Goal: Task Accomplishment & Management: Manage account settings

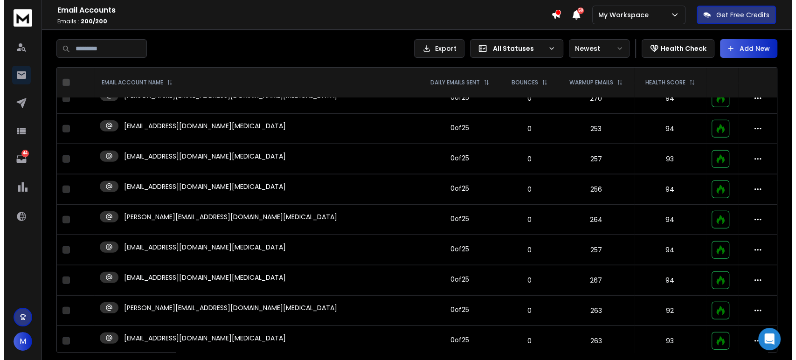
scroll to position [5603, 0]
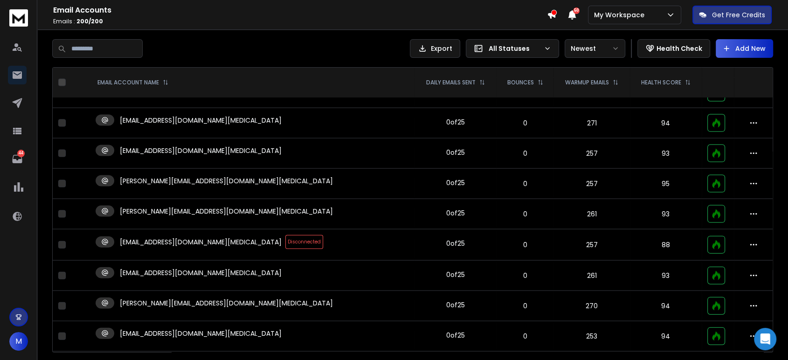
click at [209, 235] on div "christo@corepharmlab.icu Disconnected" at bounding box center [252, 242] width 313 height 14
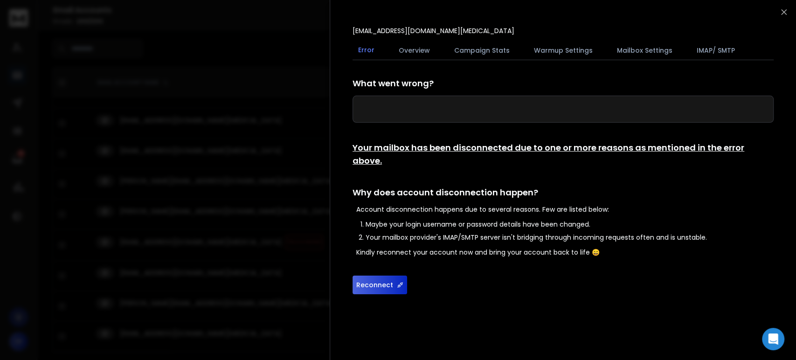
click at [386, 276] on button "Reconnect" at bounding box center [380, 285] width 55 height 19
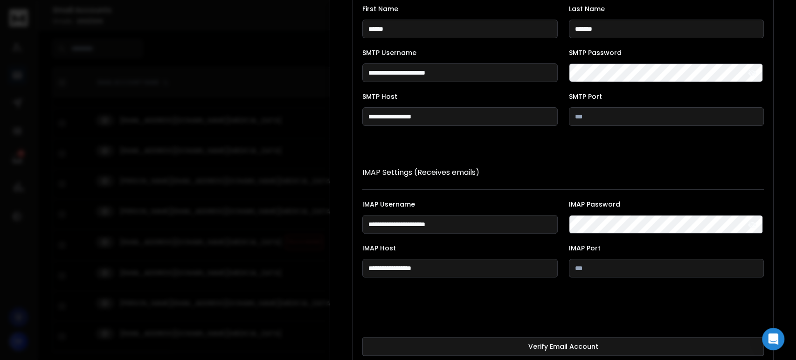
scroll to position [155, 0]
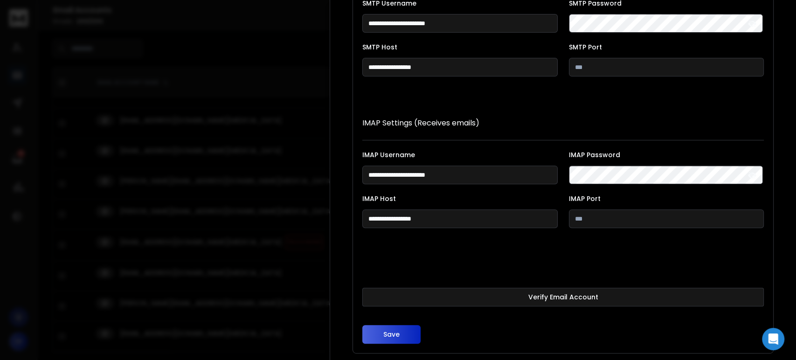
click at [400, 330] on button "Save" at bounding box center [391, 334] width 58 height 19
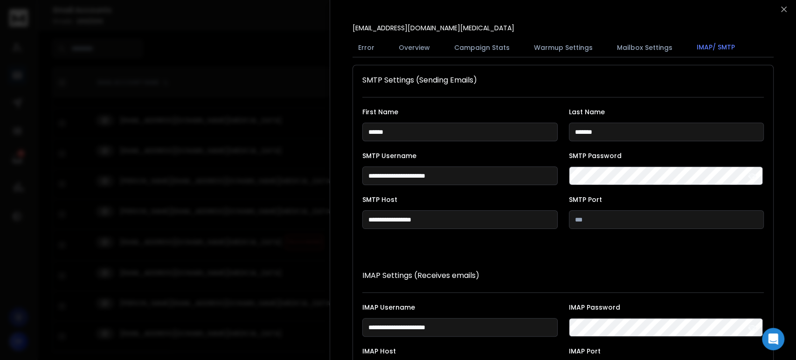
scroll to position [0, 0]
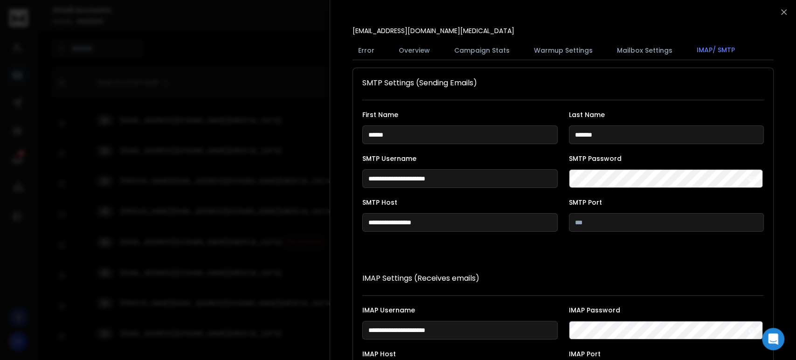
click at [401, 27] on p "[EMAIL_ADDRESS][DOMAIN_NAME][MEDICAL_DATA]" at bounding box center [434, 30] width 162 height 9
copy p "[EMAIL_ADDRESS][DOMAIN_NAME][MEDICAL_DATA]"
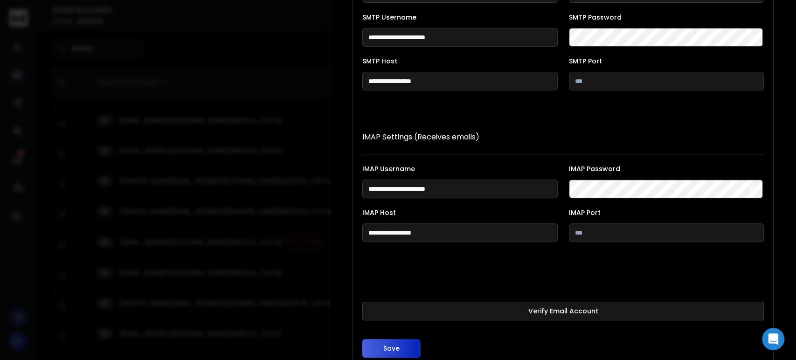
scroll to position [174, 0]
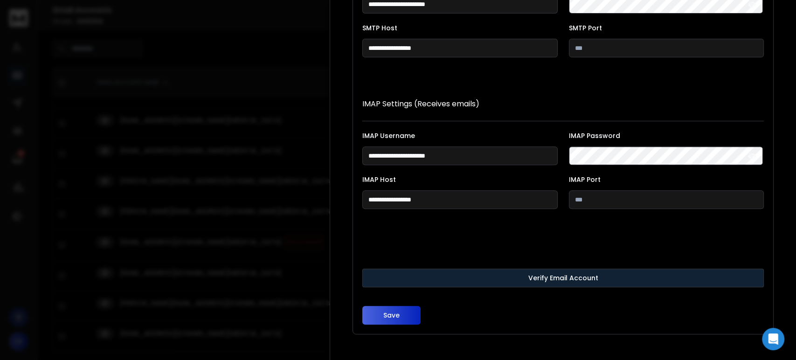
click at [554, 276] on button "Verify Email Account" at bounding box center [563, 278] width 402 height 19
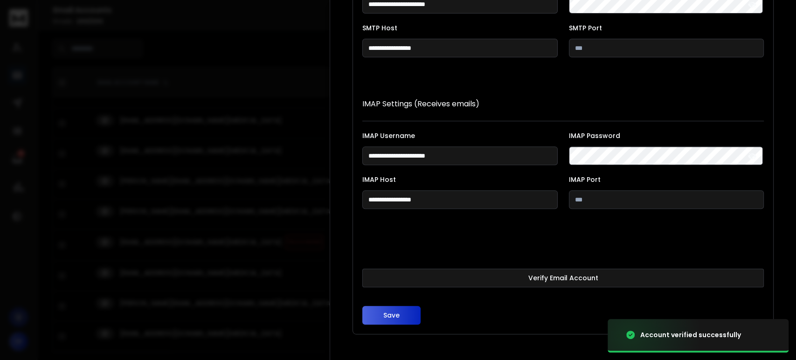
click at [400, 308] on button "Save" at bounding box center [391, 315] width 58 height 19
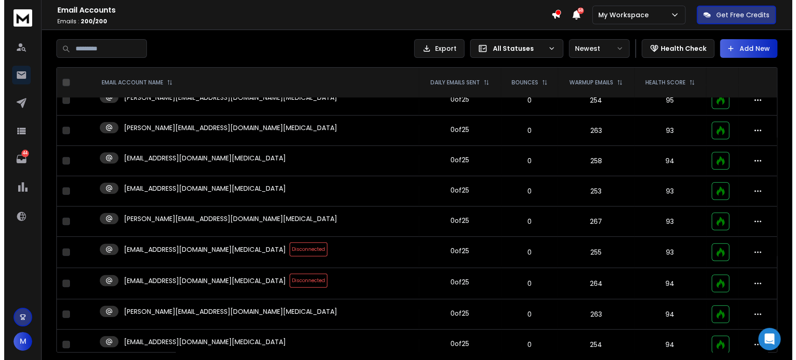
scroll to position [2751, 0]
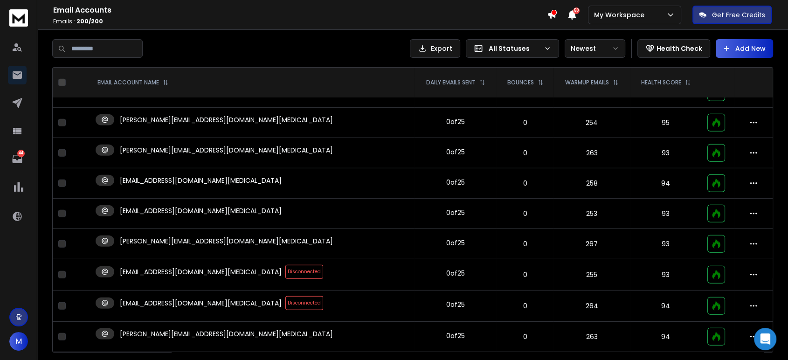
click at [415, 305] on td "0 of 25" at bounding box center [456, 303] width 83 height 24
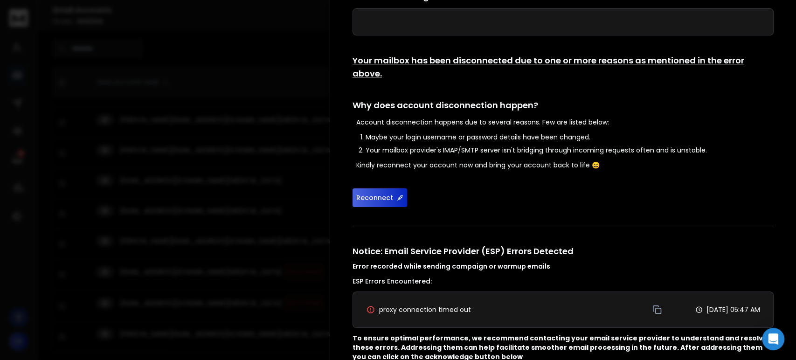
scroll to position [138, 0]
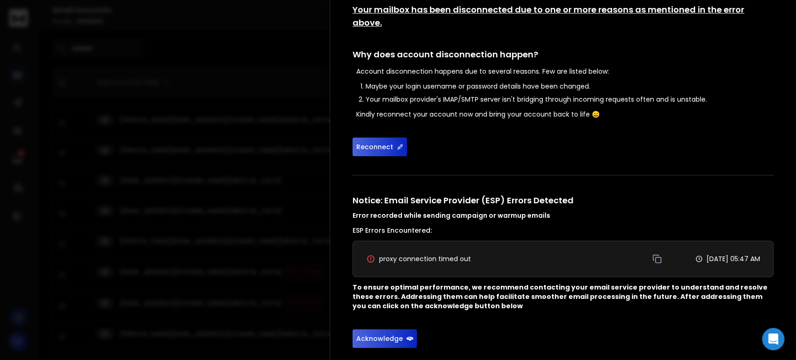
click at [384, 329] on button "Acknowledge" at bounding box center [385, 338] width 64 height 19
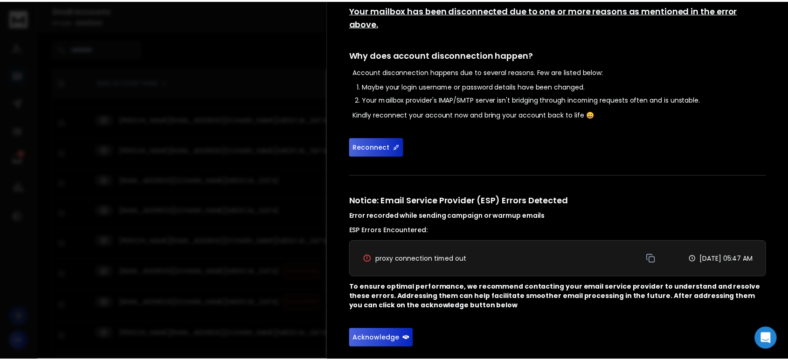
scroll to position [149, 0]
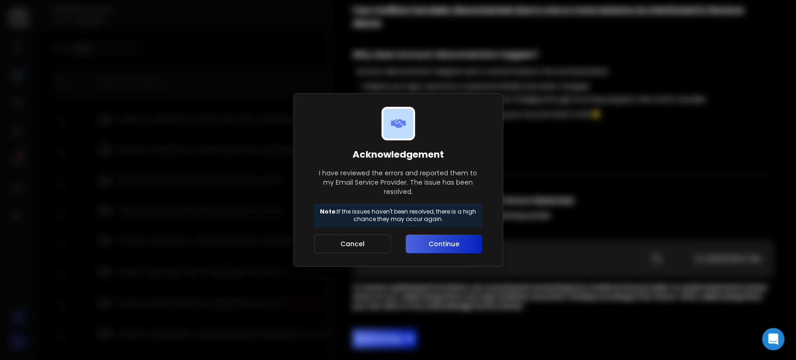
click at [448, 250] on button "Continue" at bounding box center [444, 244] width 76 height 19
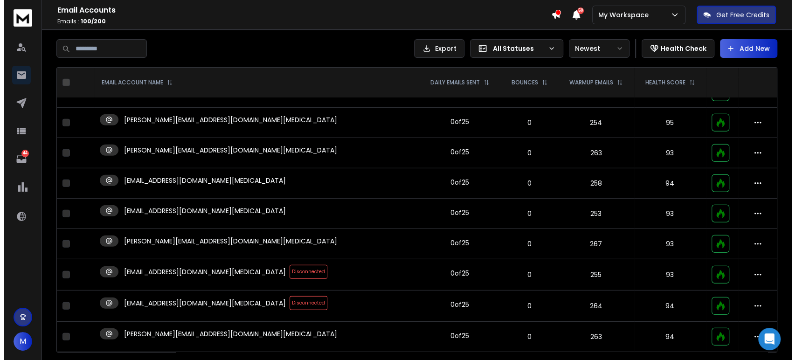
scroll to position [2797, 0]
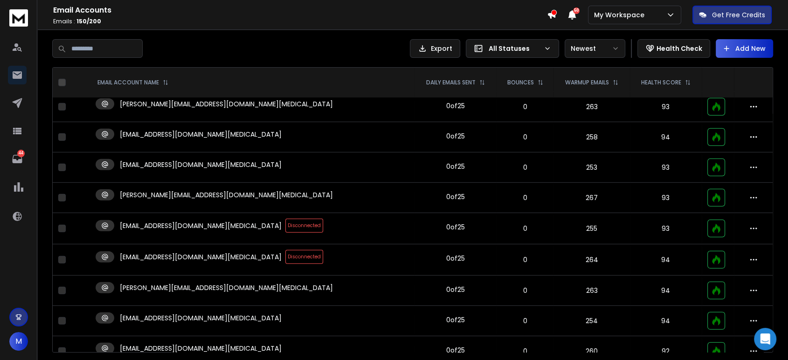
click at [415, 250] on td "0 of 25" at bounding box center [456, 256] width 83 height 24
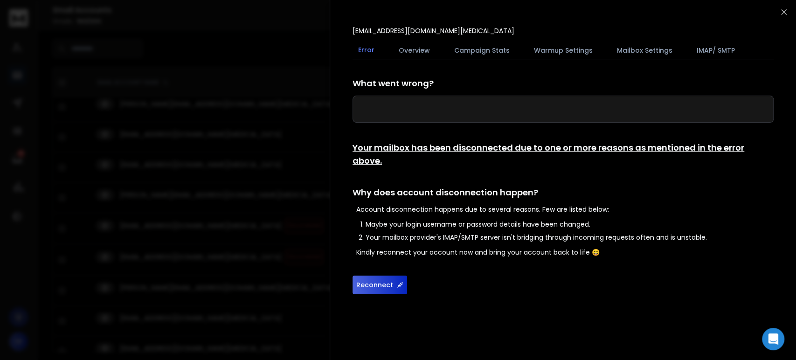
click at [372, 276] on button "Reconnect" at bounding box center [380, 285] width 55 height 19
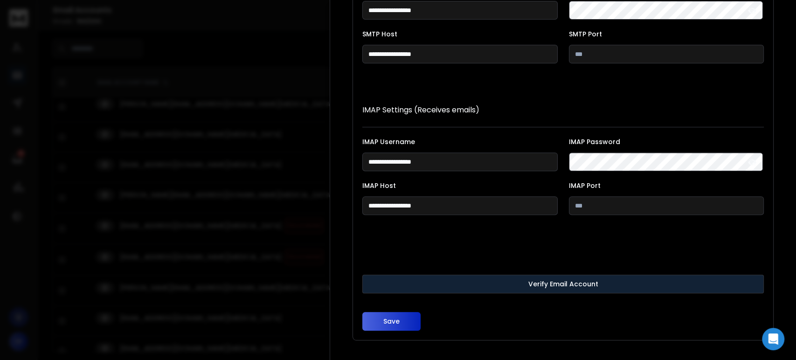
scroll to position [174, 0]
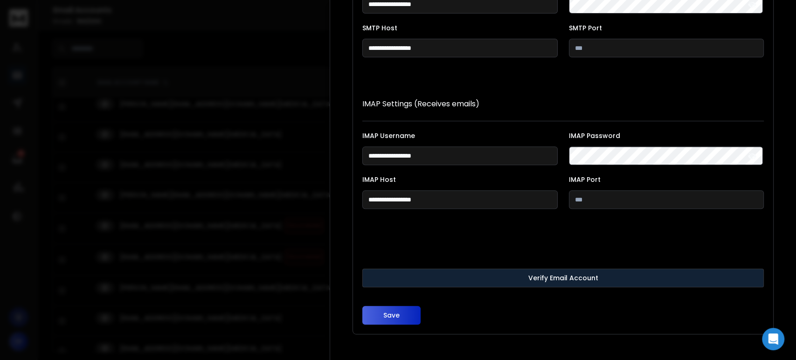
click at [519, 279] on button "Verify Email Account" at bounding box center [563, 278] width 402 height 19
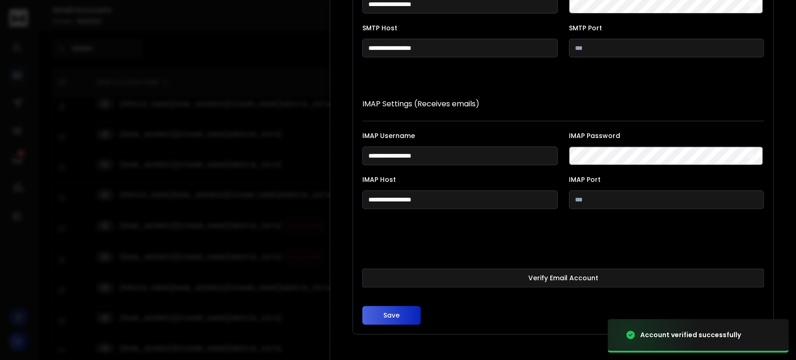
click at [378, 313] on button "Save" at bounding box center [391, 315] width 58 height 19
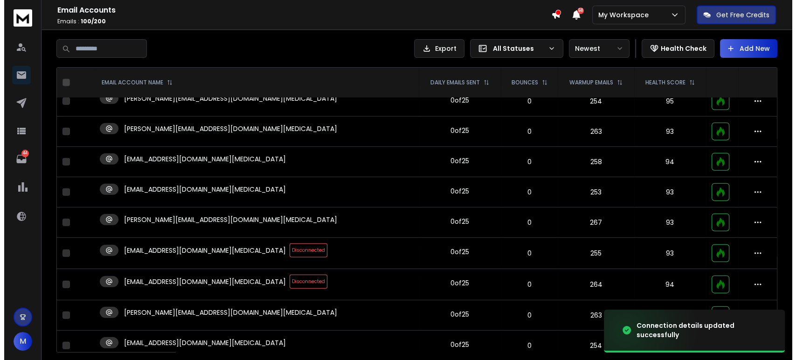
scroll to position [2797, 0]
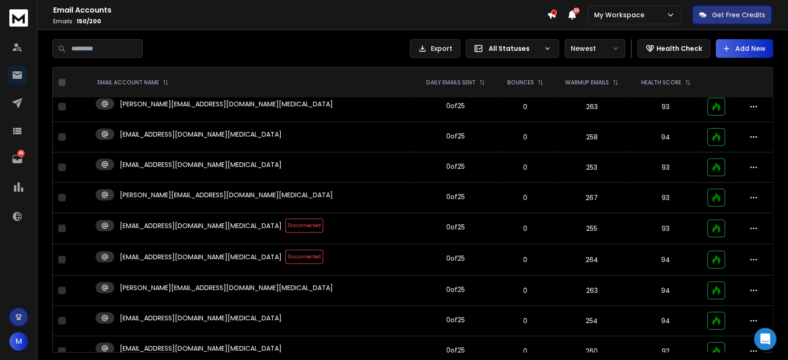
click at [247, 222] on div "chryster@neolab.icu Disconnected" at bounding box center [252, 226] width 313 height 14
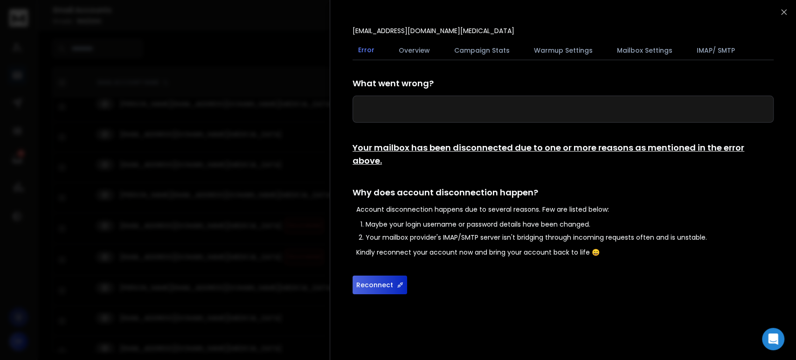
click at [355, 276] on button "Reconnect" at bounding box center [380, 285] width 55 height 19
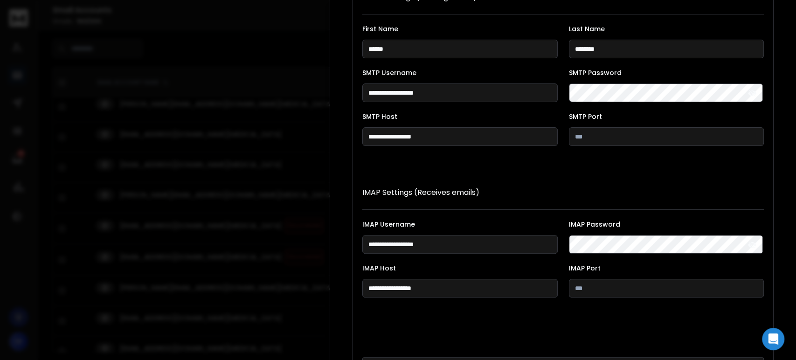
scroll to position [155, 0]
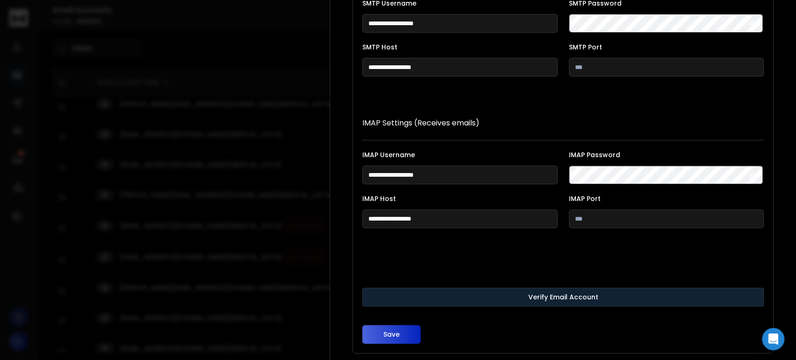
click at [546, 299] on button "Verify Email Account" at bounding box center [563, 297] width 402 height 19
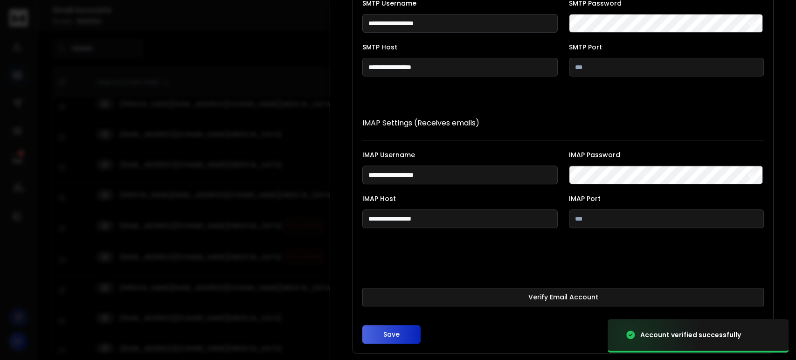
click at [397, 335] on button "Save" at bounding box center [391, 334] width 58 height 19
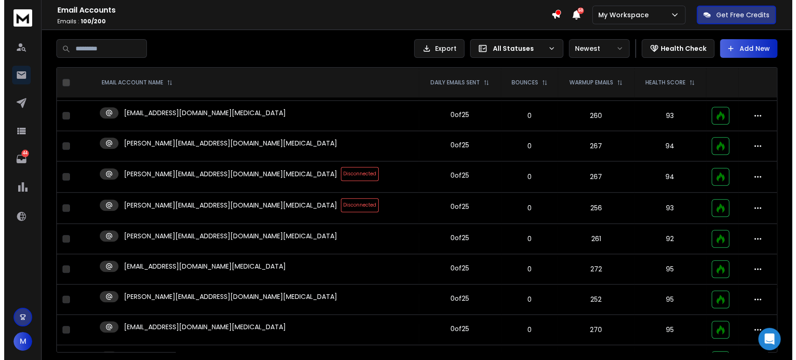
scroll to position [828, 0]
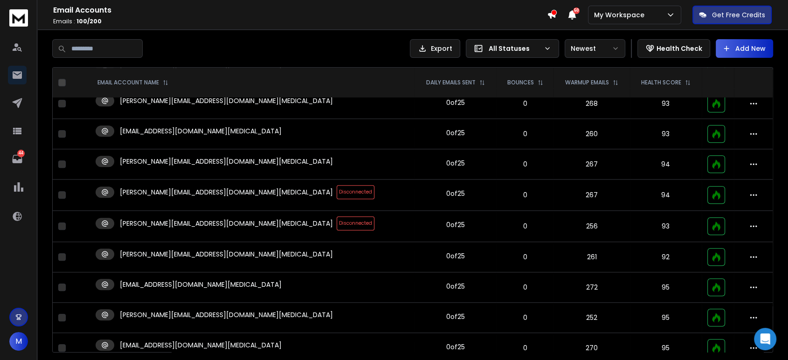
click at [272, 217] on div "christine@corehealth.icu Disconnected" at bounding box center [252, 223] width 313 height 14
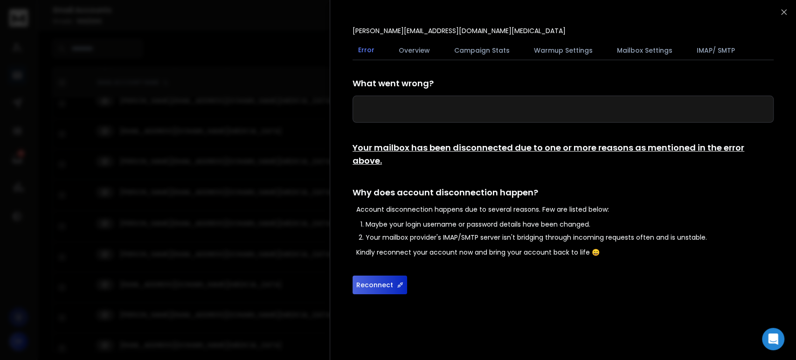
click at [377, 276] on button "Reconnect" at bounding box center [380, 285] width 55 height 19
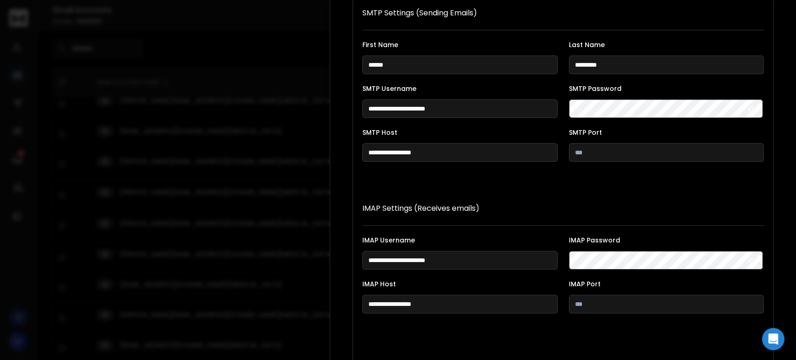
scroll to position [174, 0]
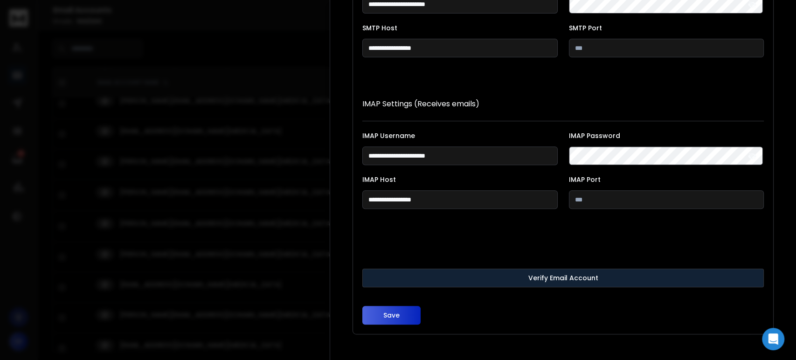
click at [541, 281] on button "Verify Email Account" at bounding box center [563, 278] width 402 height 19
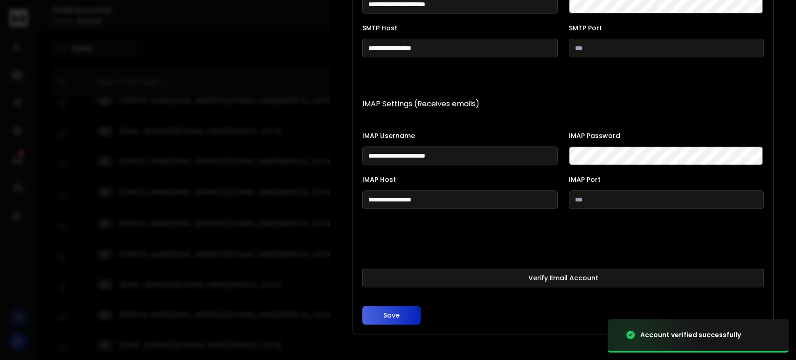
click at [396, 314] on button "Save" at bounding box center [391, 315] width 58 height 19
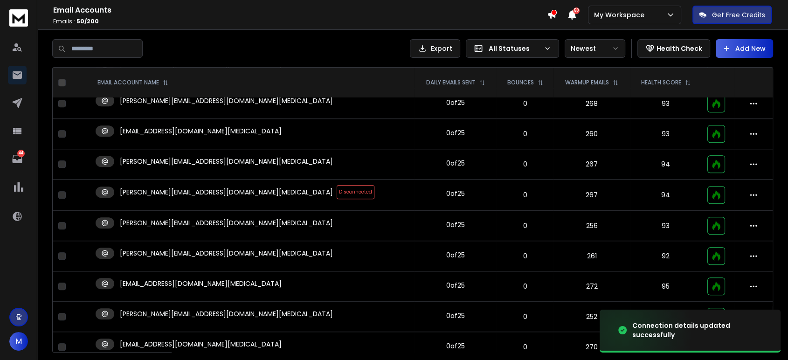
click at [269, 194] on div "camille@corehealth.icu Disconnected" at bounding box center [252, 192] width 313 height 14
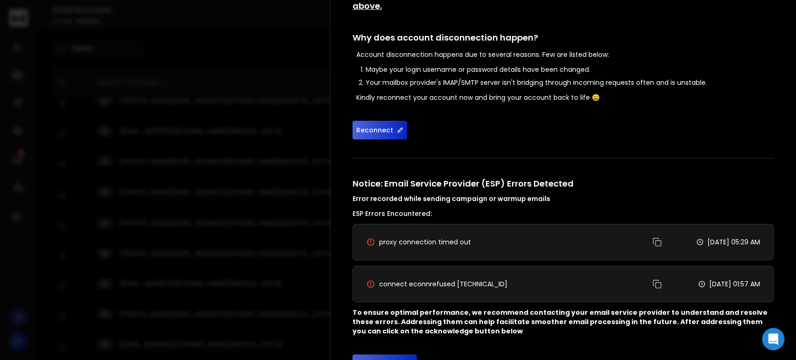
scroll to position [155, 0]
click at [381, 120] on button "Reconnect" at bounding box center [380, 129] width 55 height 19
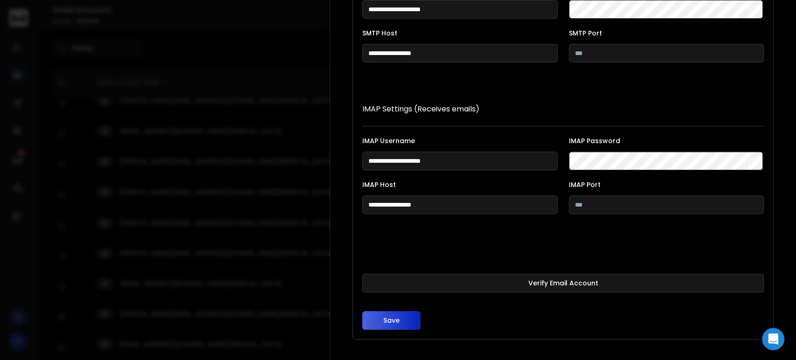
scroll to position [174, 0]
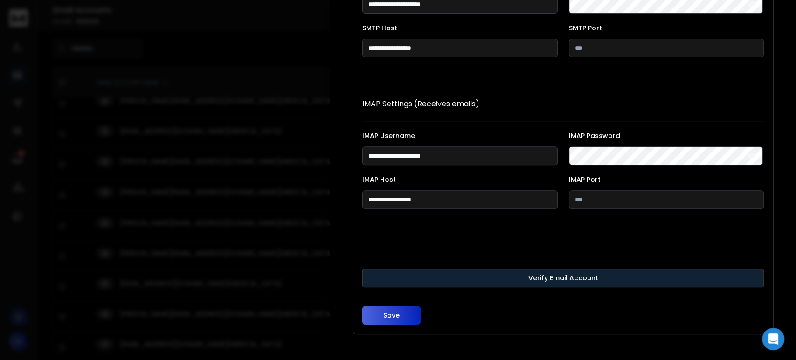
click at [547, 283] on button "Verify Email Account" at bounding box center [563, 278] width 402 height 19
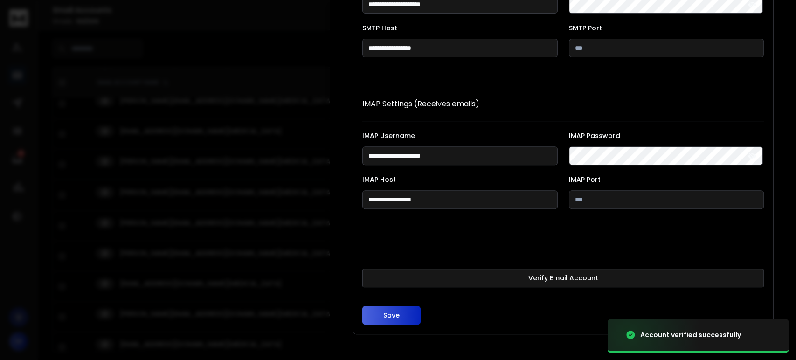
click at [402, 312] on button "Save" at bounding box center [391, 315] width 58 height 19
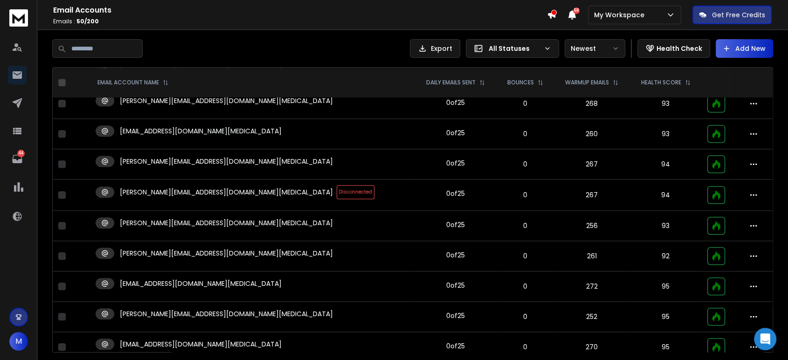
click at [260, 189] on div "camille@corehealth.icu Disconnected" at bounding box center [252, 192] width 313 height 14
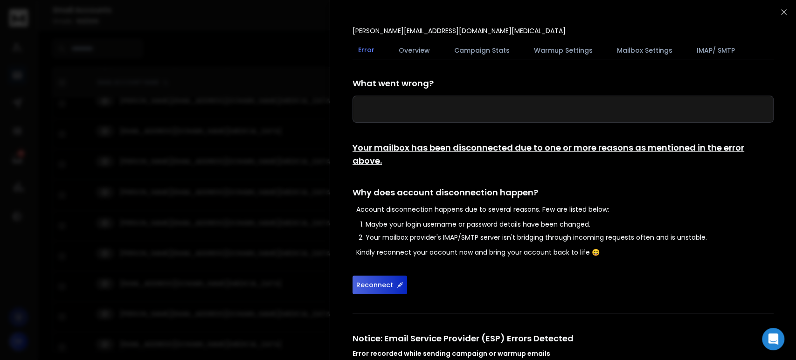
scroll to position [52, 0]
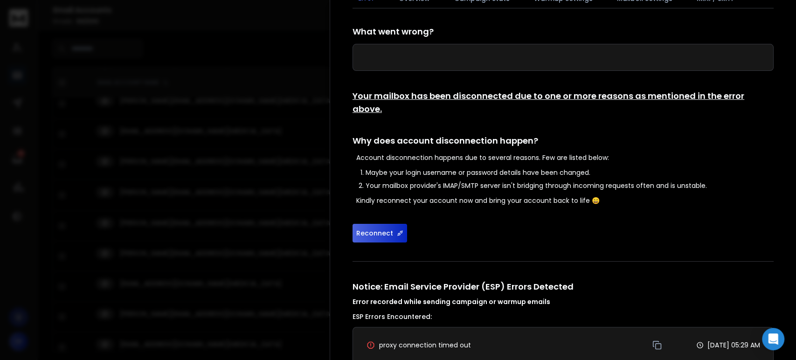
click at [375, 232] on div "What went wrong? Your mailbox has been disconnected due to one or more reasons …" at bounding box center [563, 250] width 421 height 451
click at [369, 226] on button "Reconnect" at bounding box center [380, 233] width 55 height 19
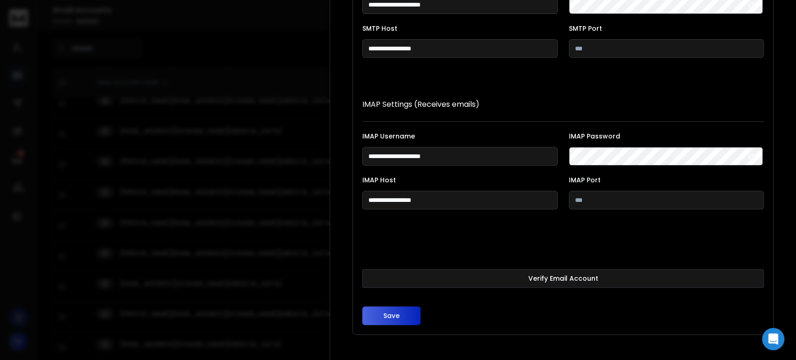
scroll to position [174, 0]
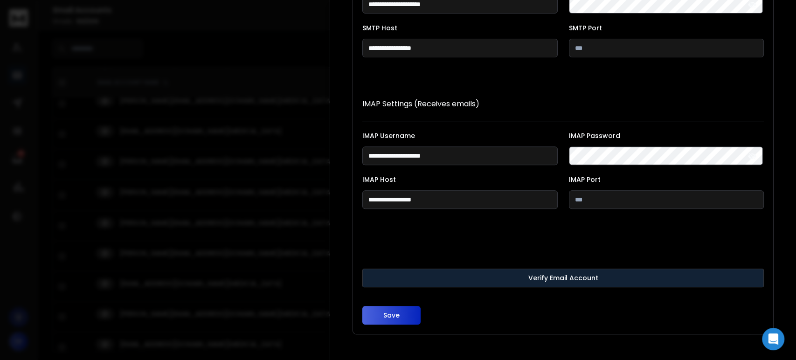
click at [524, 270] on button "Verify Email Account" at bounding box center [563, 278] width 402 height 19
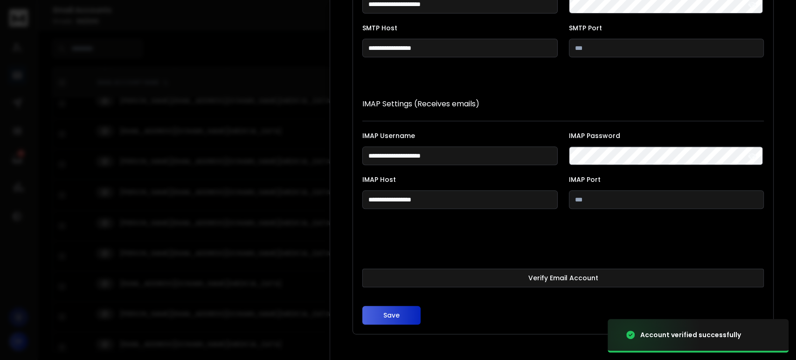
click at [396, 312] on button "Save" at bounding box center [391, 315] width 58 height 19
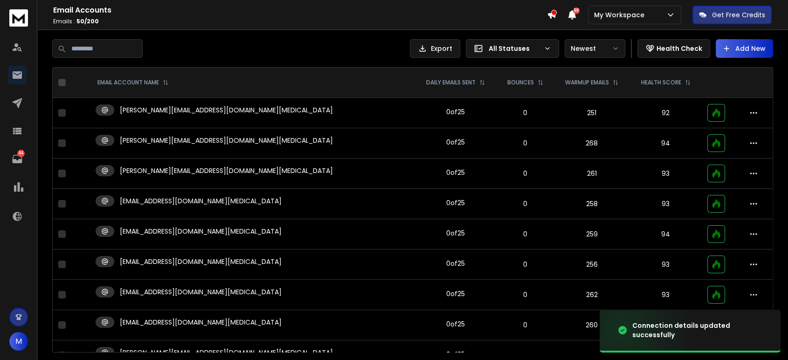
scroll to position [0, 0]
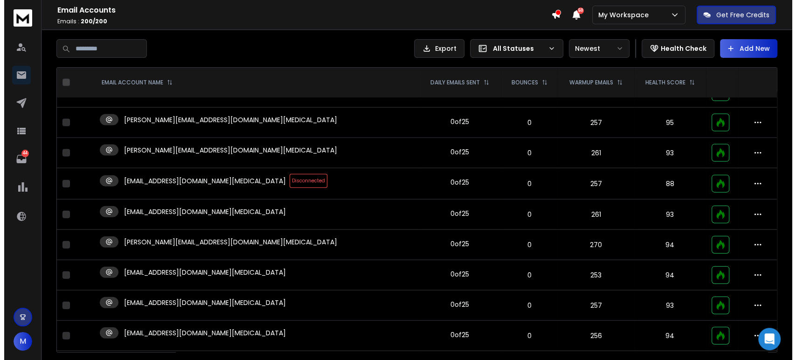
scroll to position [5602, 0]
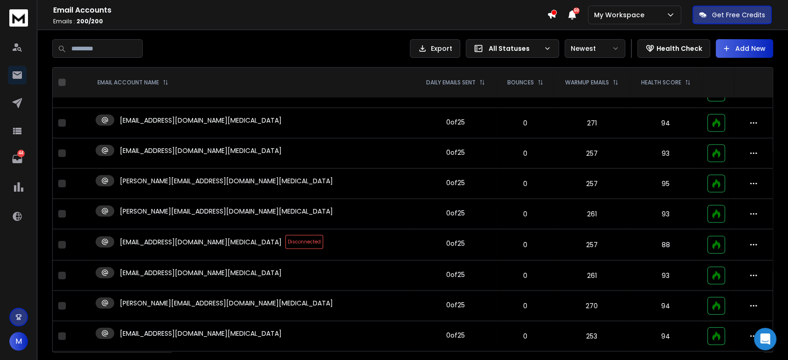
click at [285, 235] on span "Disconnected" at bounding box center [304, 242] width 38 height 14
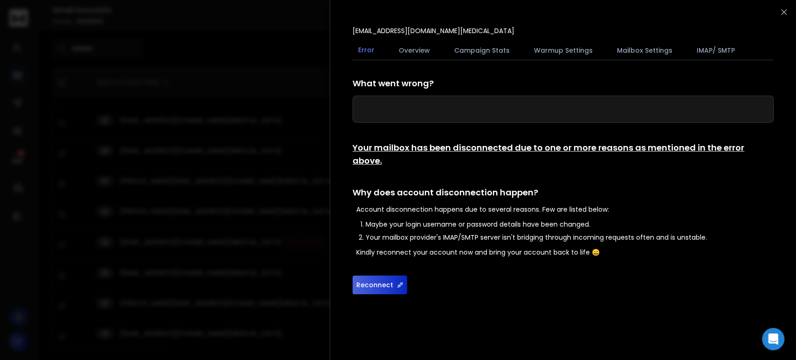
click at [361, 281] on button "Reconnect" at bounding box center [380, 285] width 55 height 19
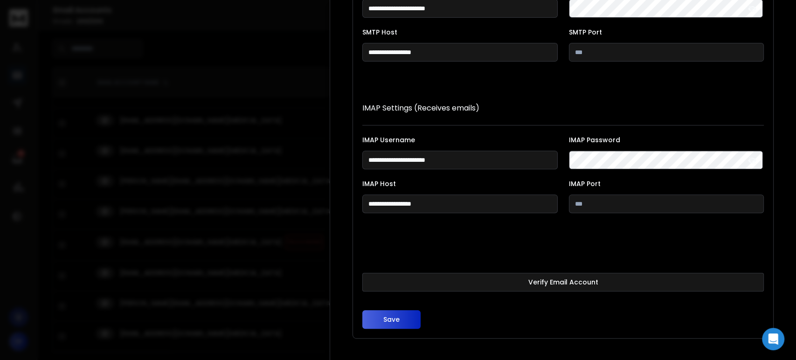
scroll to position [174, 0]
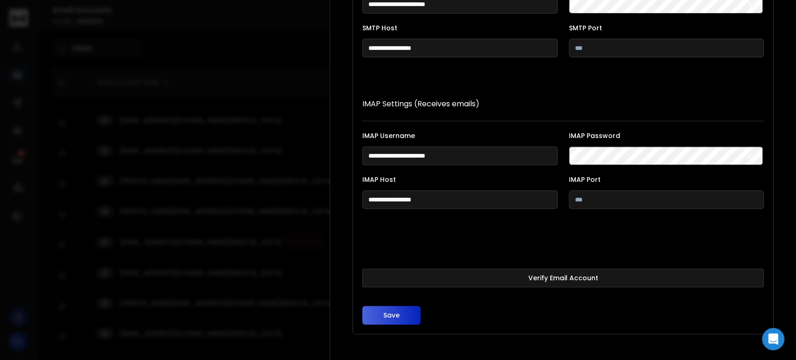
click at [412, 318] on button "Save" at bounding box center [391, 315] width 58 height 19
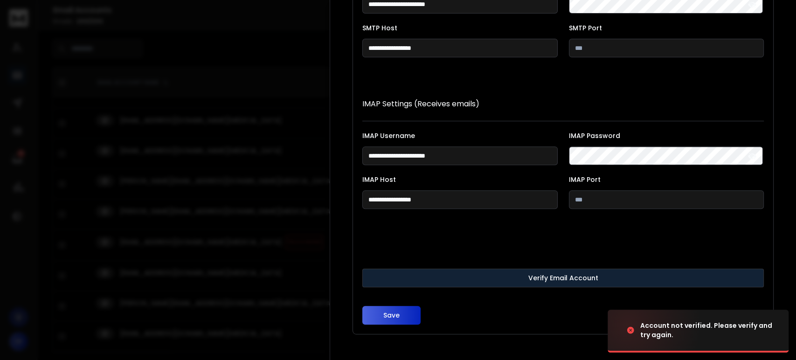
click at [553, 276] on button "Verify Email Account" at bounding box center [563, 278] width 402 height 19
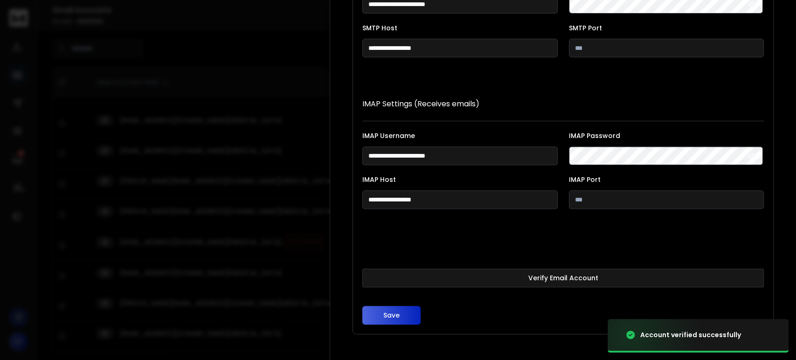
click at [403, 316] on button "Save" at bounding box center [391, 315] width 58 height 19
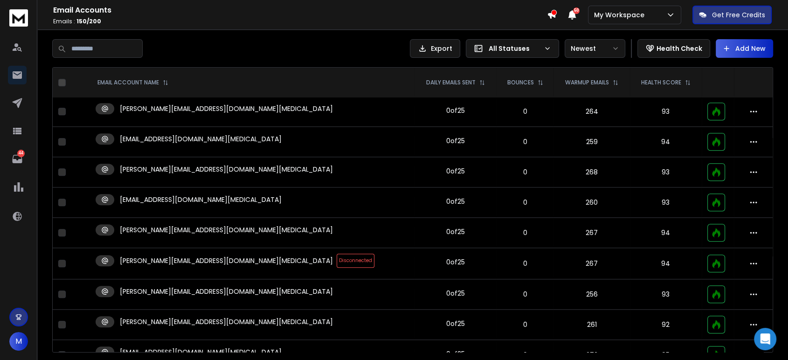
scroll to position [777, 0]
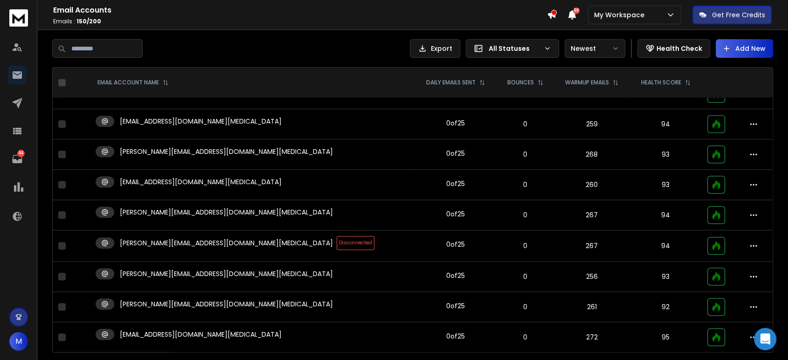
click at [251, 248] on div "camille@corehealth.icu Disconnected" at bounding box center [252, 243] width 313 height 14
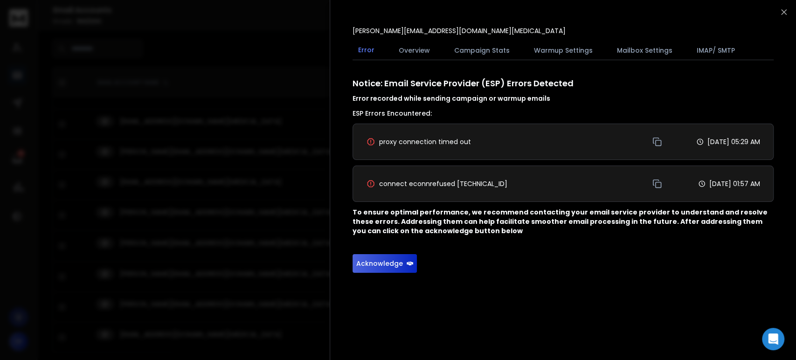
click at [398, 30] on p "[PERSON_NAME][EMAIL_ADDRESS][DOMAIN_NAME][MEDICAL_DATA]" at bounding box center [459, 30] width 213 height 9
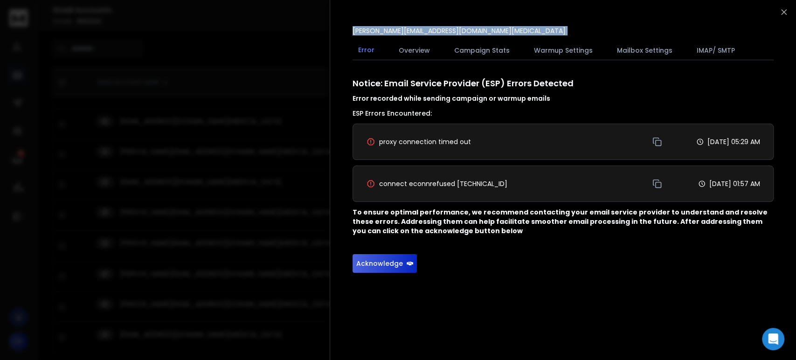
click at [398, 30] on p "[PERSON_NAME][EMAIL_ADDRESS][DOMAIN_NAME][MEDICAL_DATA]" at bounding box center [459, 30] width 213 height 9
copy p "[PERSON_NAME][EMAIL_ADDRESS][DOMAIN_NAME][MEDICAL_DATA]"
click at [383, 259] on button "Acknowledge" at bounding box center [385, 263] width 64 height 19
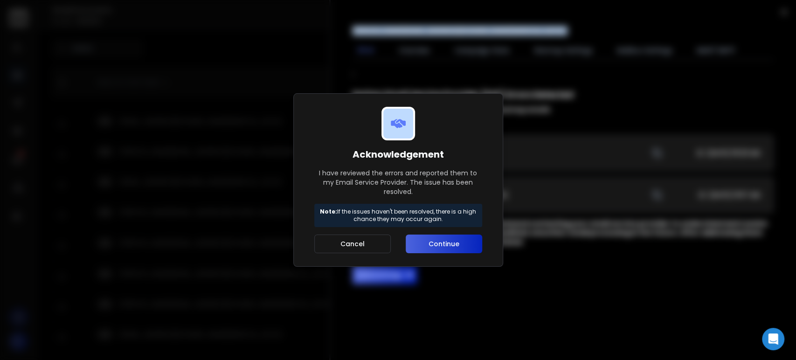
click at [452, 244] on button "Continue" at bounding box center [444, 244] width 76 height 19
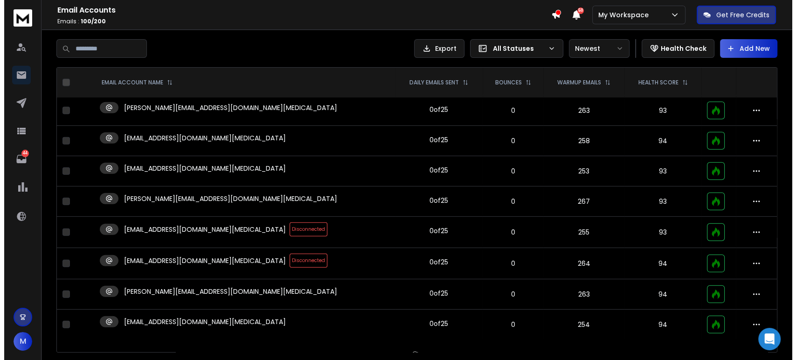
scroll to position [2796, 0]
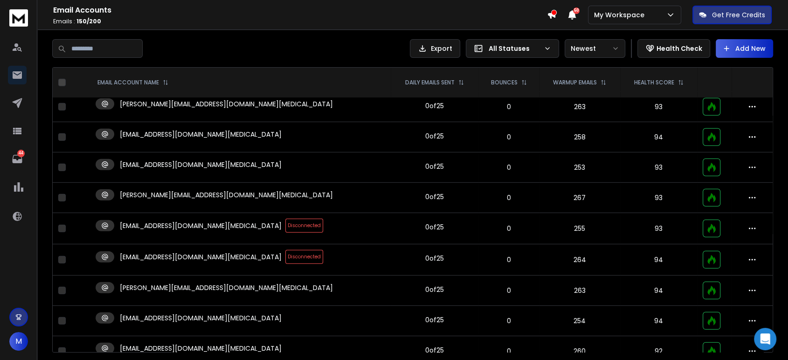
click at [269, 223] on div "chryster@neolab.icu Disconnected" at bounding box center [241, 226] width 290 height 14
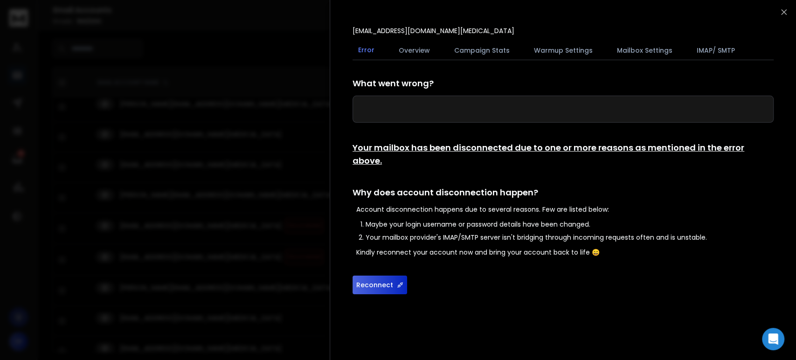
click at [377, 276] on button "Reconnect" at bounding box center [380, 285] width 55 height 19
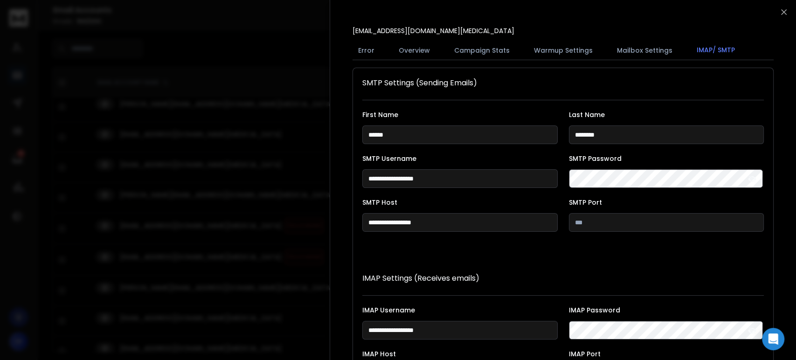
click at [372, 27] on p "[EMAIL_ADDRESS][DOMAIN_NAME][MEDICAL_DATA]" at bounding box center [434, 30] width 162 height 9
copy p "[EMAIL_ADDRESS][DOMAIN_NAME][MEDICAL_DATA]"
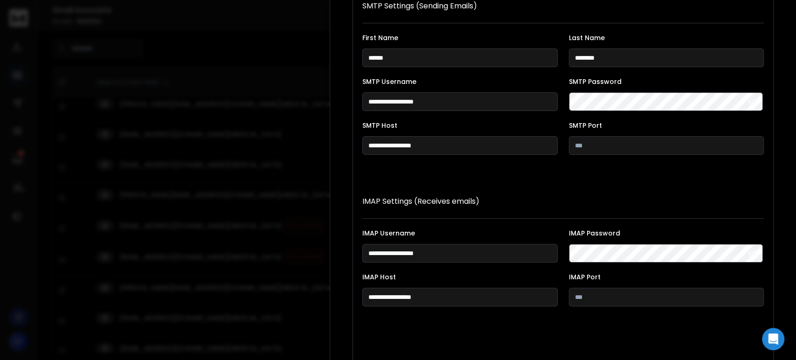
scroll to position [174, 0]
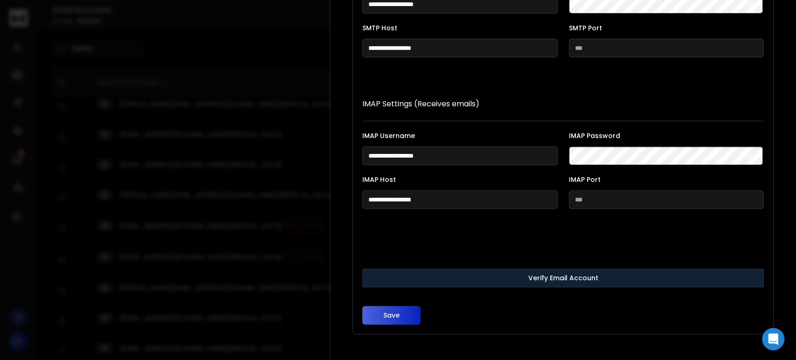
click at [538, 271] on button "Verify Email Account" at bounding box center [563, 278] width 402 height 19
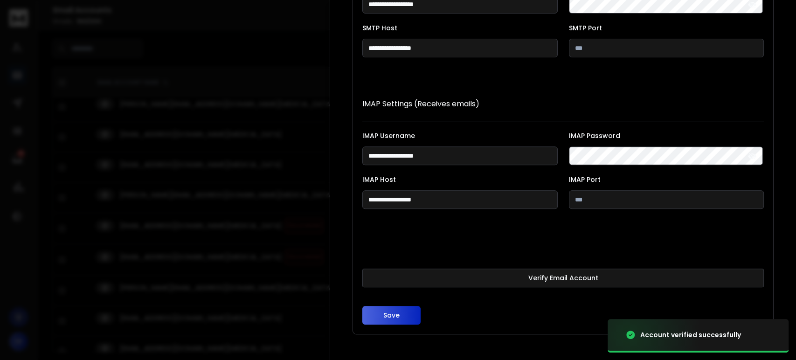
click at [397, 313] on button "Save" at bounding box center [391, 315] width 58 height 19
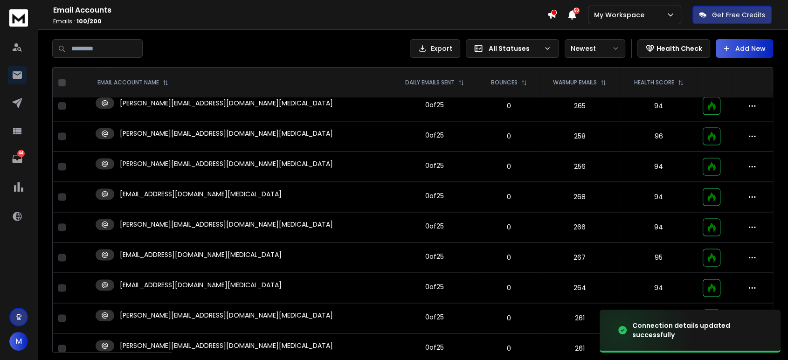
scroll to position [2796, 0]
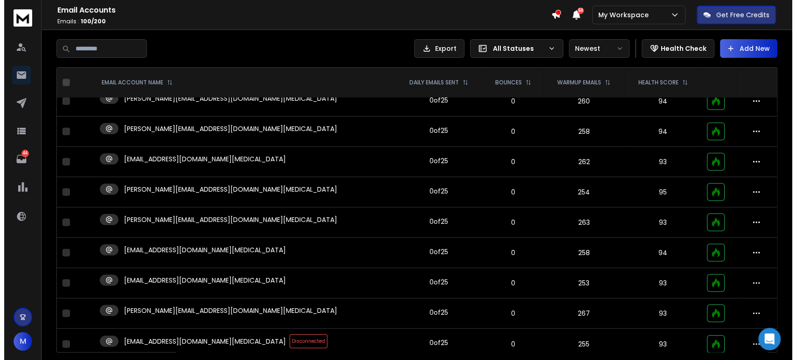
scroll to position [2796, 0]
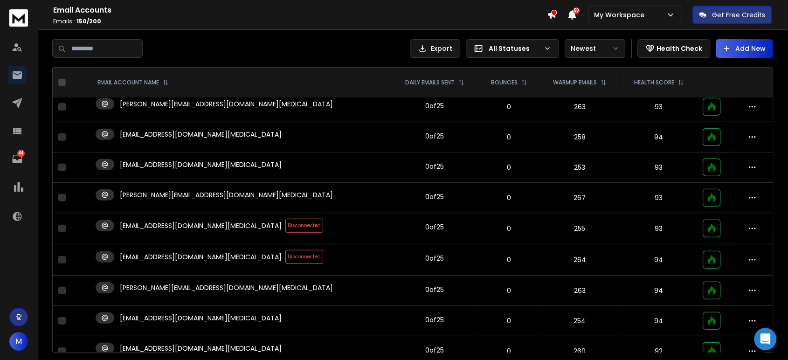
click at [401, 282] on td "0 of 25" at bounding box center [435, 288] width 88 height 24
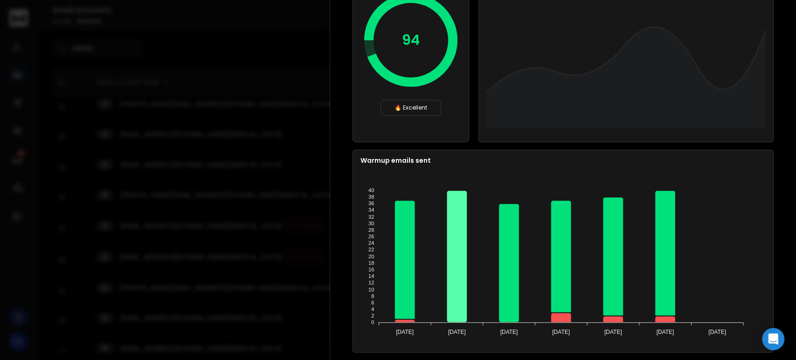
scroll to position [399, 0]
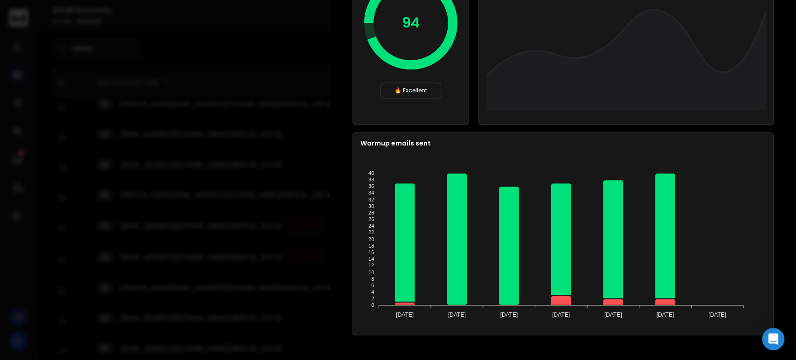
click at [235, 222] on div at bounding box center [398, 180] width 796 height 360
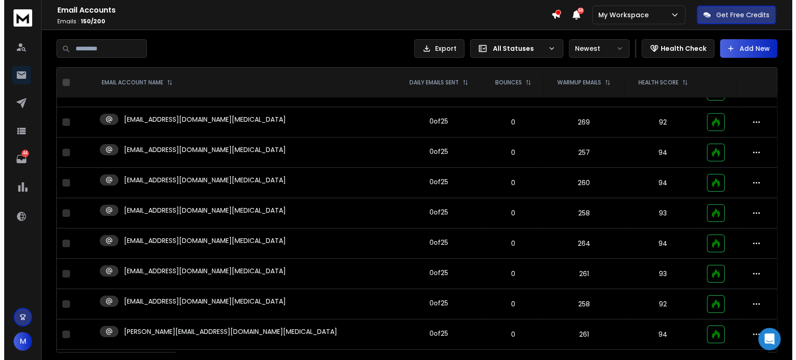
scroll to position [3366, 0]
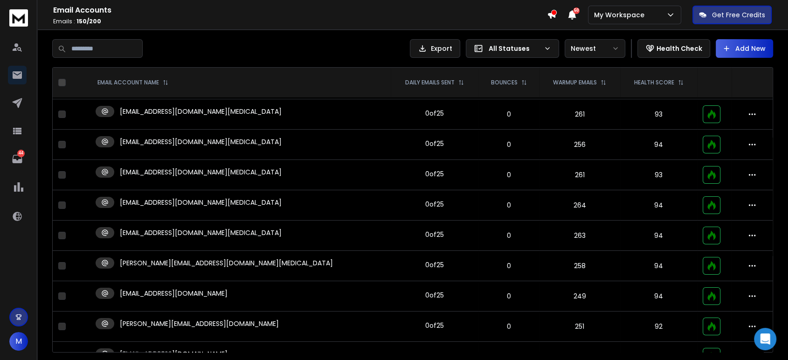
click at [297, 258] on td "[PERSON_NAME][EMAIL_ADDRESS][DOMAIN_NAME][MEDICAL_DATA]" at bounding box center [240, 266] width 301 height 30
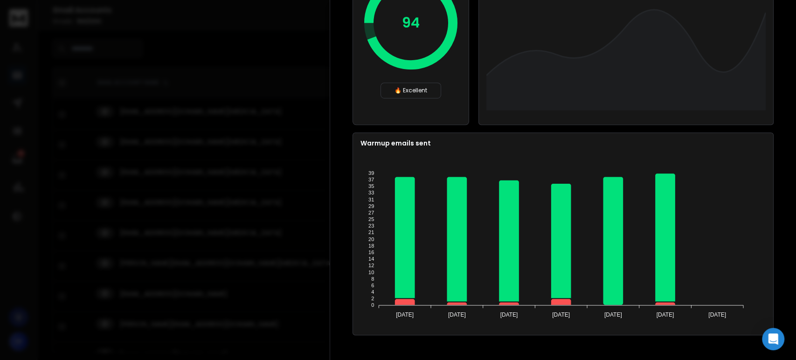
click at [249, 234] on div at bounding box center [398, 180] width 796 height 360
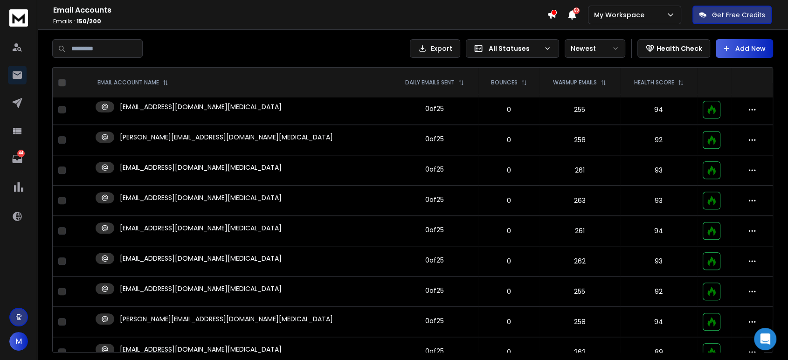
scroll to position [4309, 0]
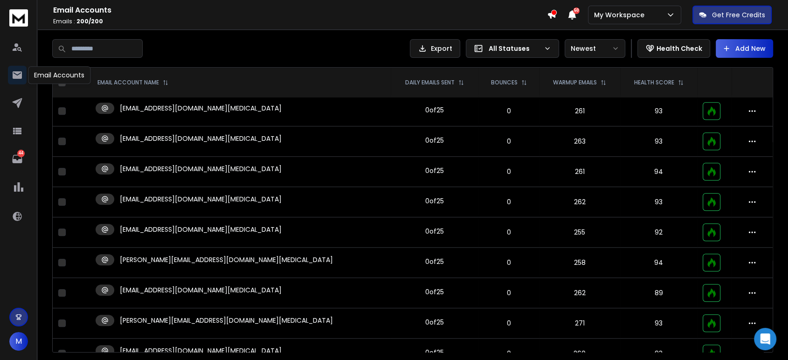
click at [16, 75] on icon at bounding box center [17, 74] width 9 height 7
click at [12, 104] on icon at bounding box center [17, 102] width 11 height 11
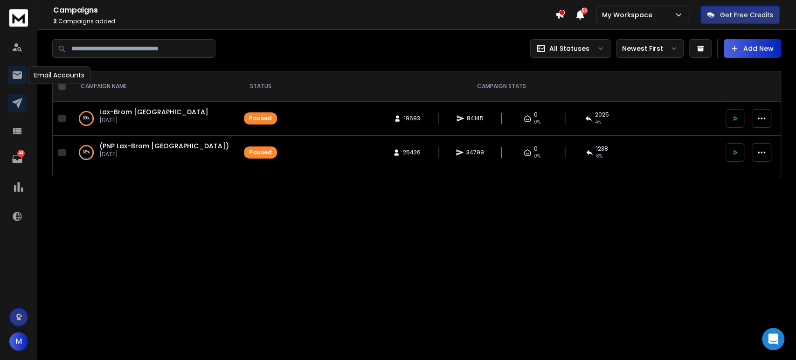
click at [19, 74] on icon at bounding box center [17, 75] width 11 height 11
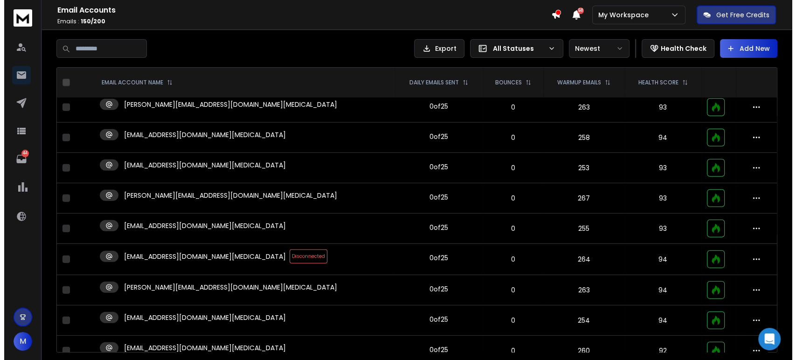
scroll to position [2899, 0]
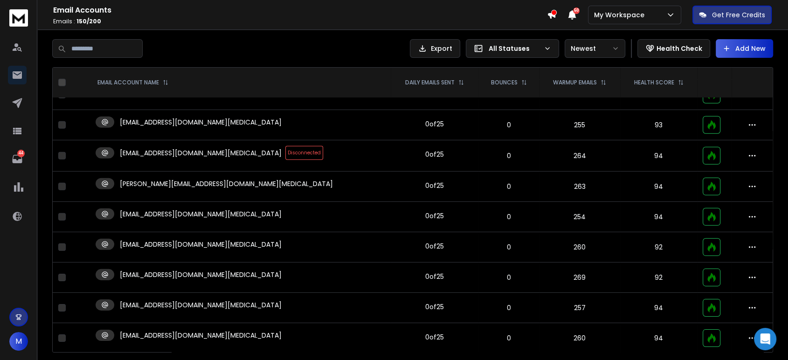
click at [154, 150] on p "[EMAIL_ADDRESS][DOMAIN_NAME][MEDICAL_DATA]" at bounding box center [201, 152] width 162 height 9
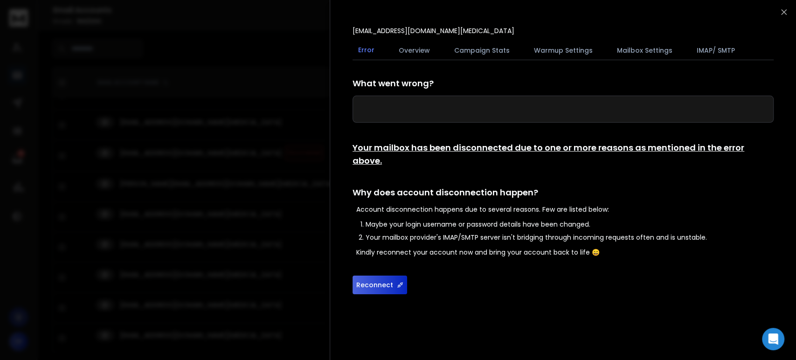
click at [390, 26] on p "[EMAIL_ADDRESS][DOMAIN_NAME][MEDICAL_DATA]" at bounding box center [434, 30] width 162 height 9
copy p "[EMAIL_ADDRESS][DOMAIN_NAME][MEDICAL_DATA]"
click at [384, 276] on button "Reconnect" at bounding box center [380, 285] width 55 height 19
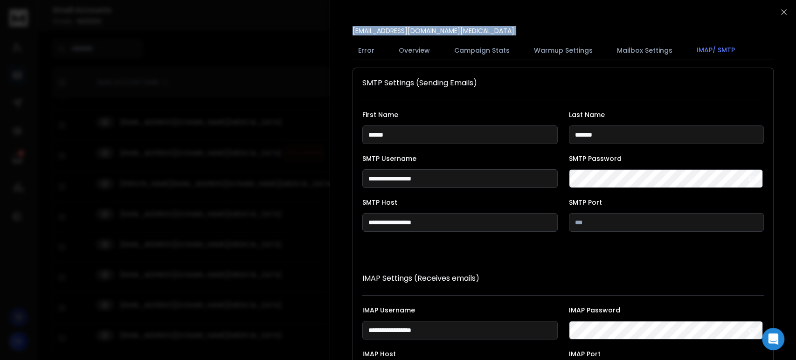
scroll to position [174, 0]
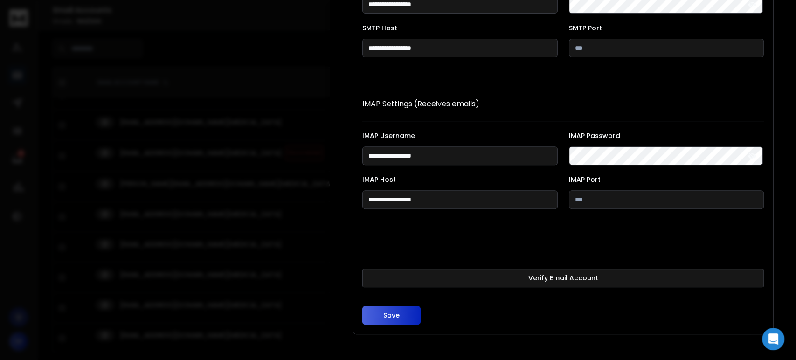
click at [387, 318] on button "Save" at bounding box center [391, 315] width 58 height 19
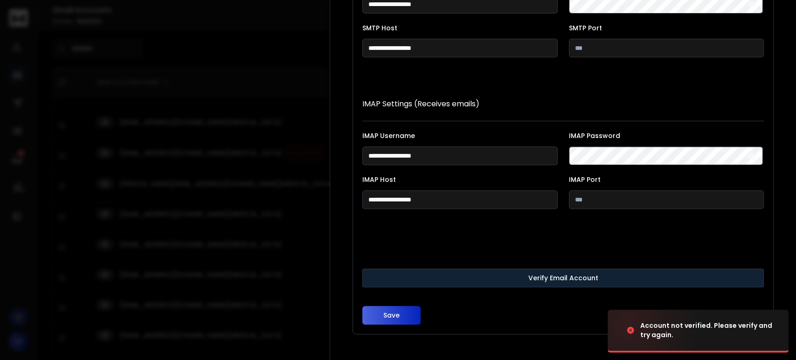
click at [452, 269] on button "Verify Email Account" at bounding box center [563, 278] width 402 height 19
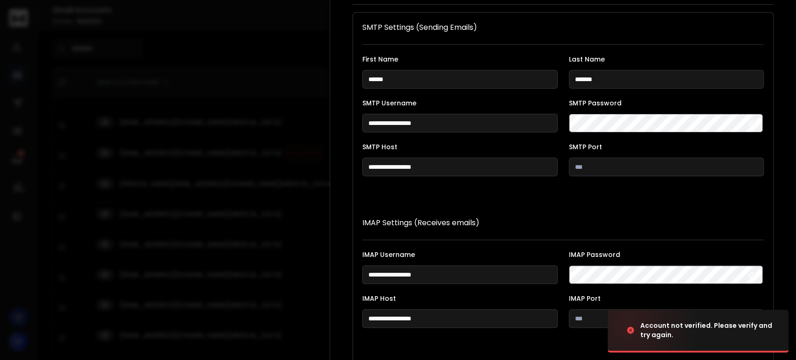
scroll to position [0, 0]
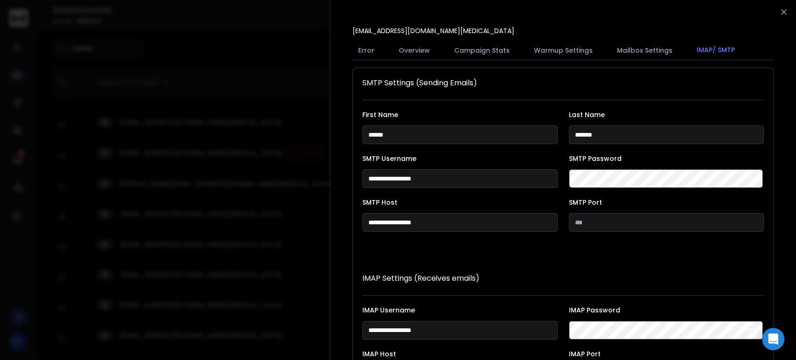
click at [441, 238] on form "**********" at bounding box center [563, 299] width 402 height 399
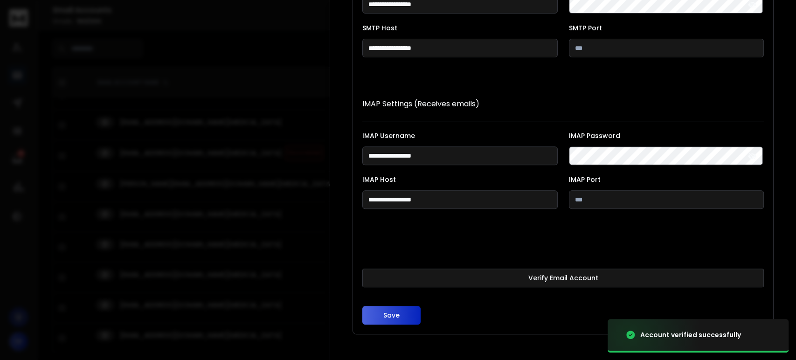
click at [392, 310] on button "Save" at bounding box center [391, 315] width 58 height 19
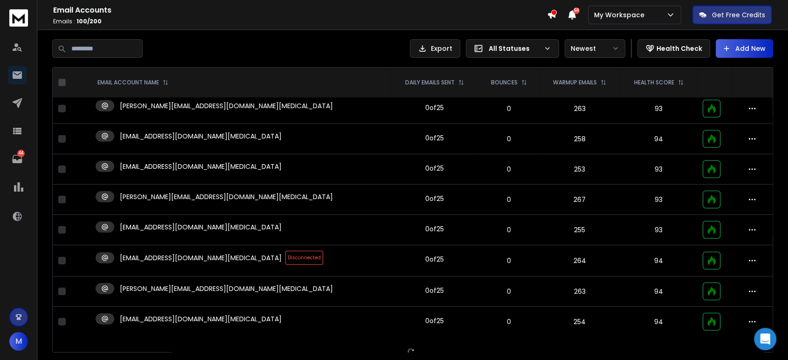
scroll to position [2795, 0]
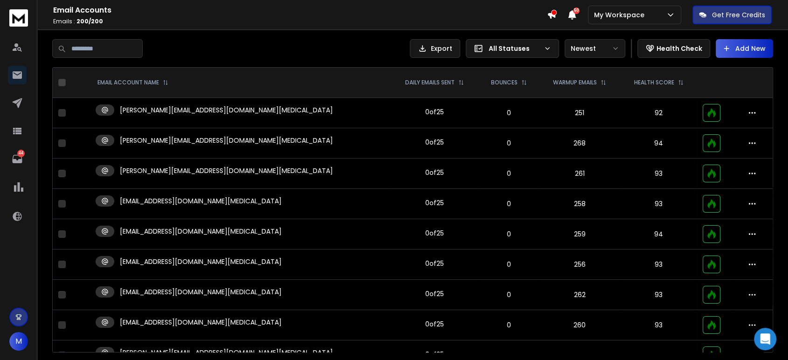
click at [280, 115] on td "[PERSON_NAME][EMAIL_ADDRESS][DOMAIN_NAME][MEDICAL_DATA]" at bounding box center [240, 113] width 301 height 30
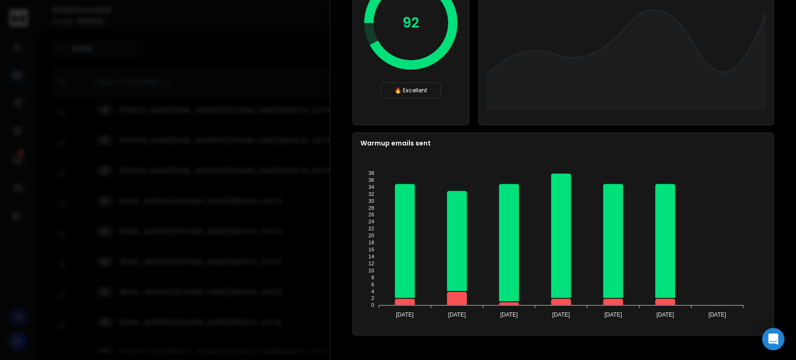
click at [209, 172] on div at bounding box center [398, 180] width 796 height 360
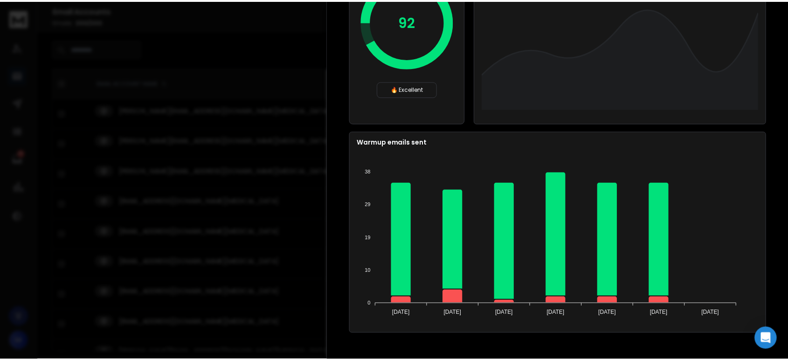
scroll to position [374, 0]
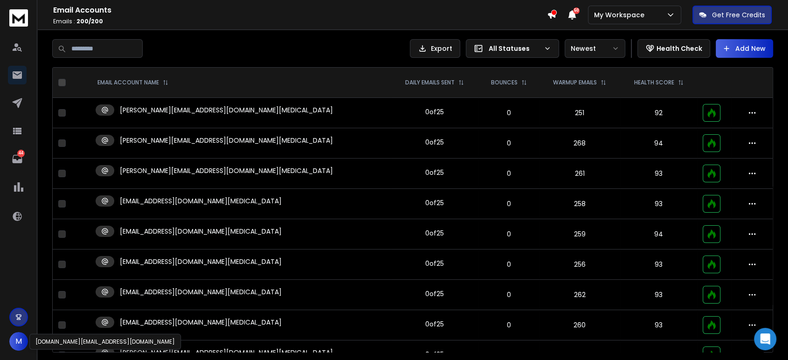
click at [20, 341] on span "M" at bounding box center [18, 341] width 19 height 19
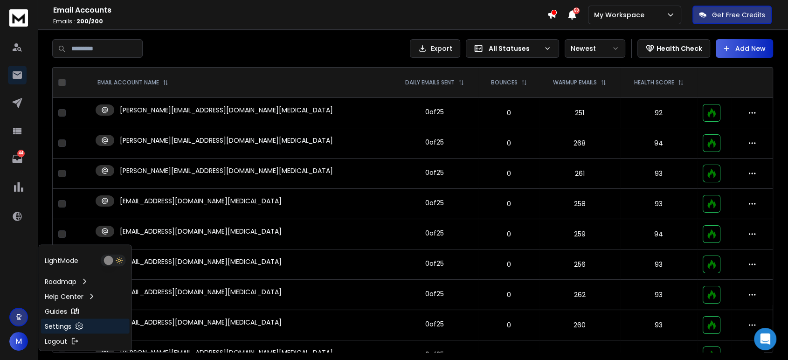
click at [60, 331] on div "Settings" at bounding box center [85, 326] width 89 height 15
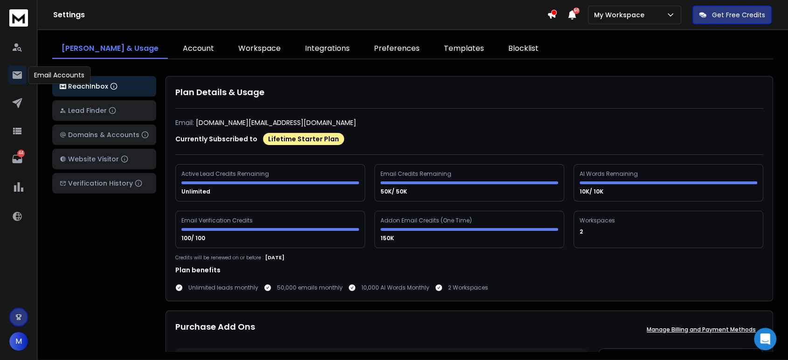
click at [19, 78] on icon at bounding box center [17, 74] width 9 height 7
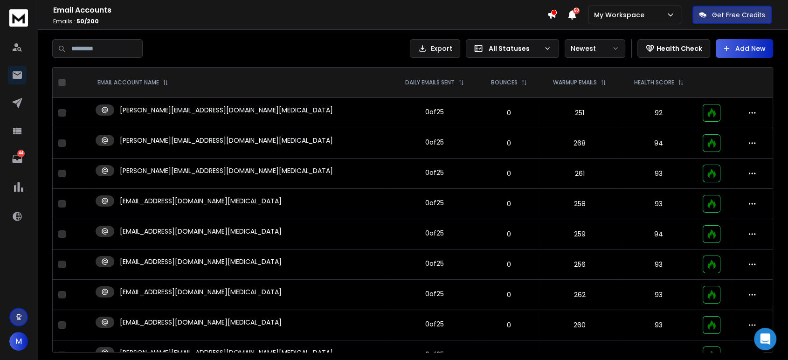
click at [360, 45] on div at bounding box center [228, 48] width 352 height 19
